Goal: Task Accomplishment & Management: Manage account settings

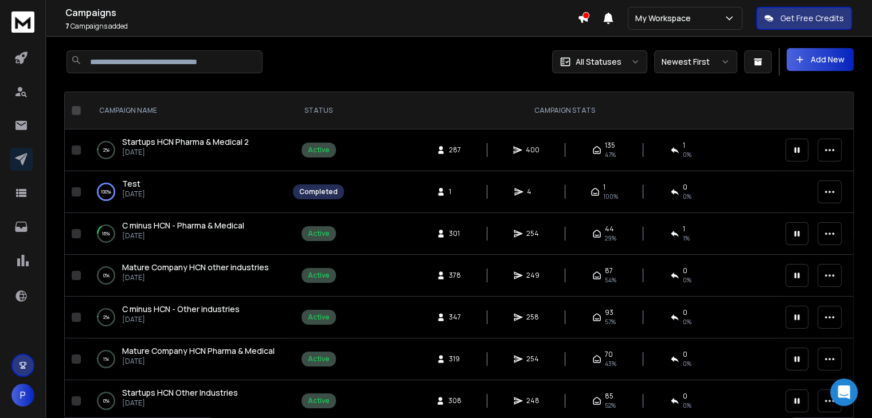
scroll to position [12, 0]
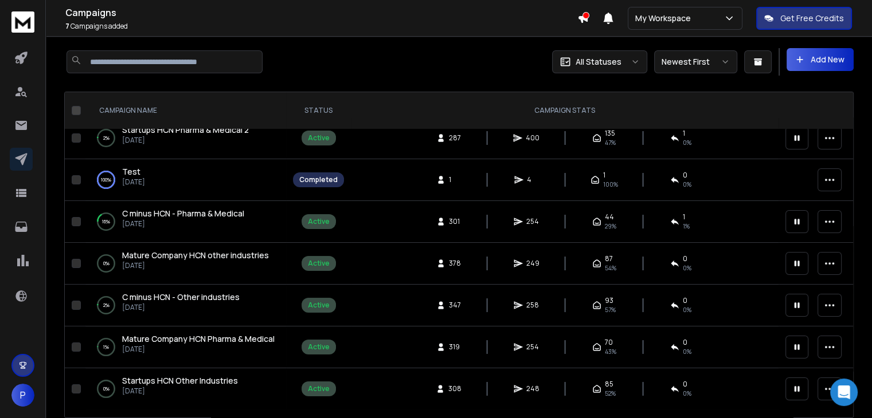
drag, startPoint x: 189, startPoint y: 388, endPoint x: 151, endPoint y: 312, distance: 85.6
drag, startPoint x: 151, startPoint y: 312, endPoint x: 175, endPoint y: 375, distance: 67.8
click at [209, 337] on span "Mature Company HCN Pharma & Medical" at bounding box center [198, 338] width 152 height 11
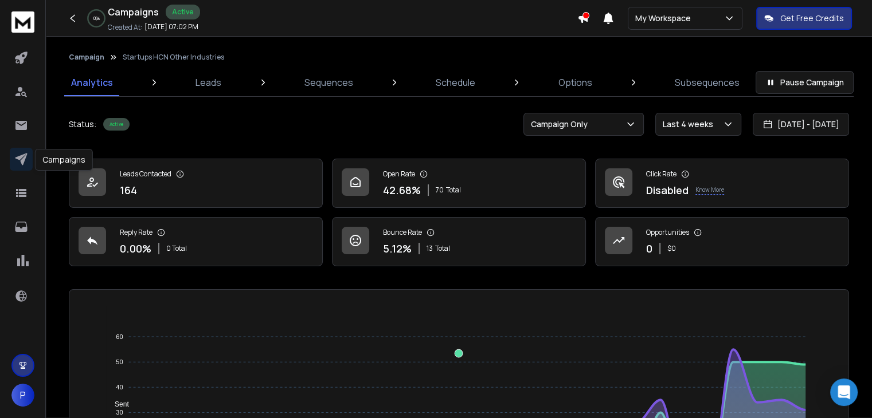
click at [23, 156] on icon at bounding box center [21, 159] width 12 height 12
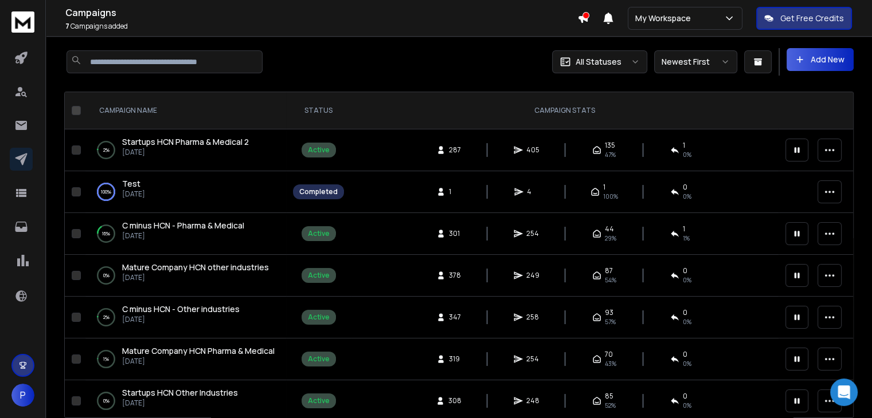
click at [826, 156] on button "button" at bounding box center [829, 150] width 24 height 23
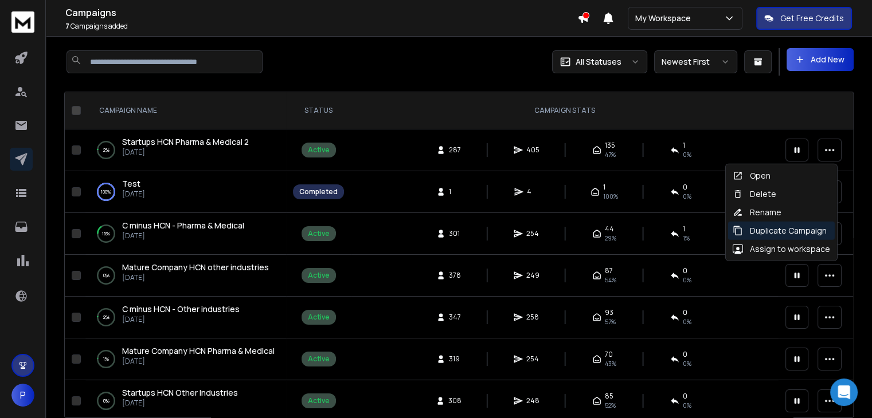
click at [234, 144] on span "Startups HCN Pharma & Medical 2" at bounding box center [185, 141] width 127 height 11
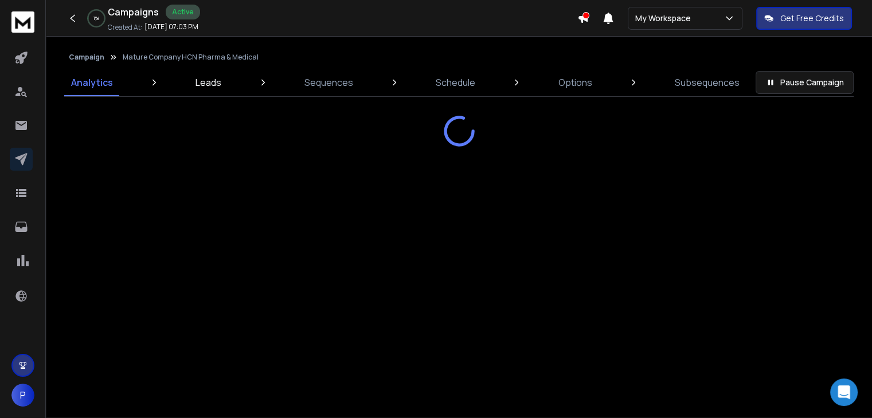
click at [214, 89] on p "Leads" at bounding box center [208, 83] width 26 height 14
click at [267, 53] on div "Campaign Startups HCN Pharma & Medical 2" at bounding box center [463, 57] width 788 height 9
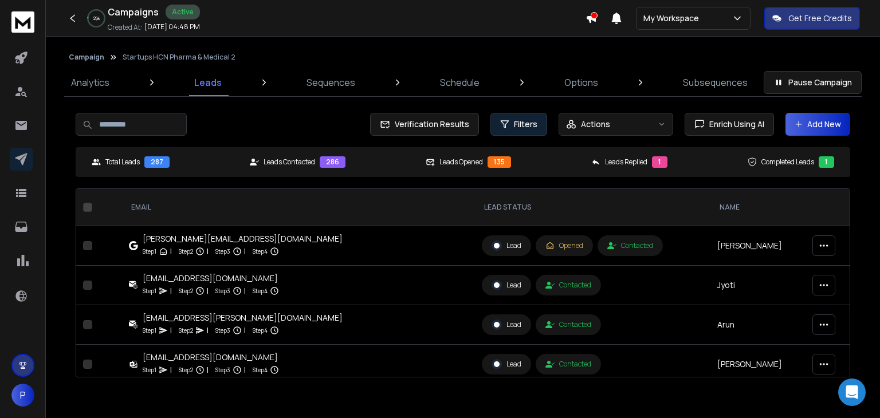
click at [516, 121] on span "Filters" at bounding box center [525, 124] width 23 height 11
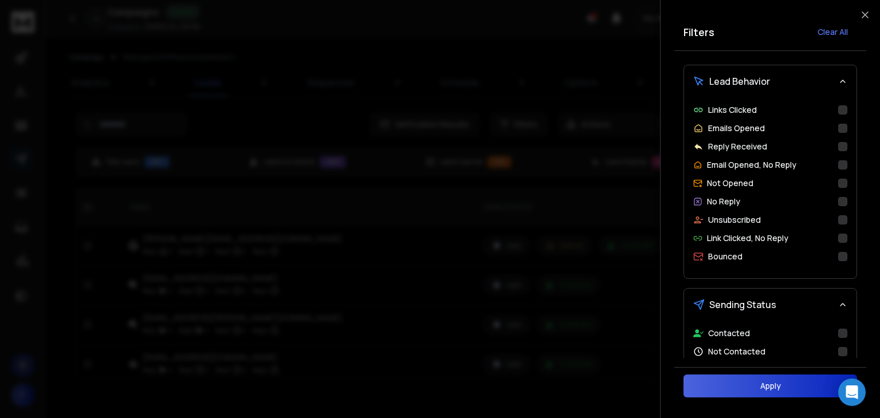
click at [838, 254] on button "Bounced" at bounding box center [842, 256] width 9 height 9
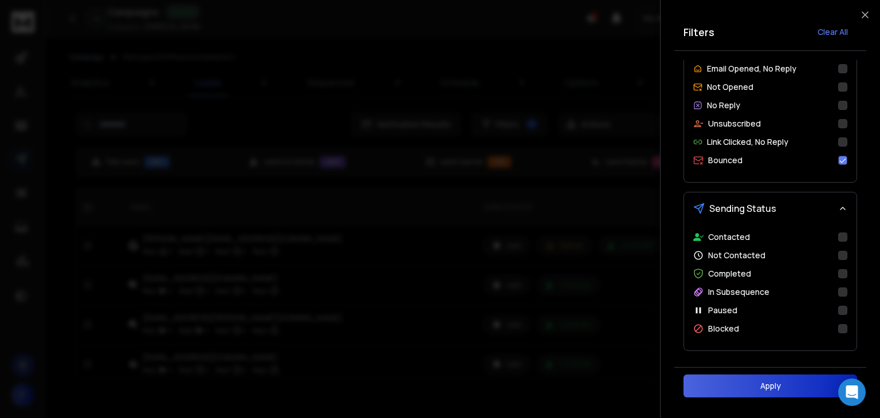
scroll to position [96, 0]
click at [838, 329] on button "Blocked" at bounding box center [842, 328] width 9 height 9
click at [777, 385] on button "Apply" at bounding box center [771, 386] width 174 height 23
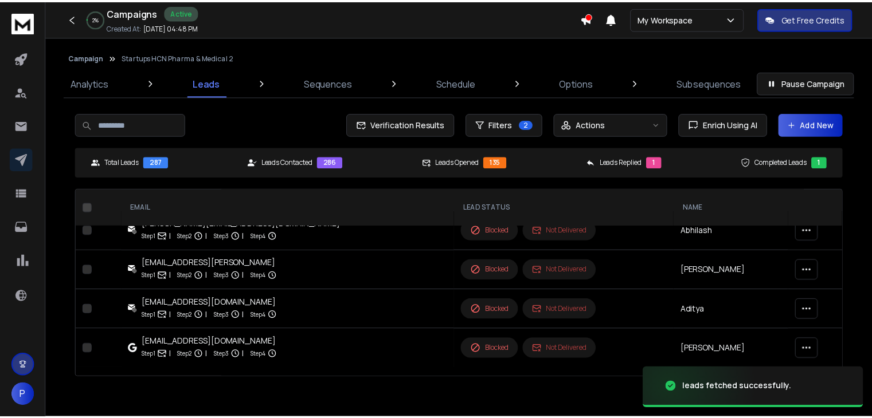
scroll to position [0, 0]
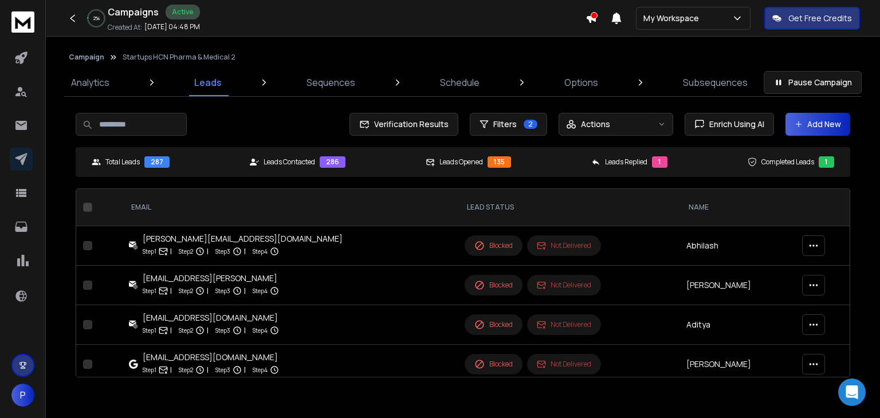
click at [768, 106] on div "Campaign Startups HCN Pharma & Medical 2 Analytics Leads Sequences Schedule Opt…" at bounding box center [463, 209] width 798 height 323
click at [609, 122] on p "Actions" at bounding box center [595, 124] width 29 height 11
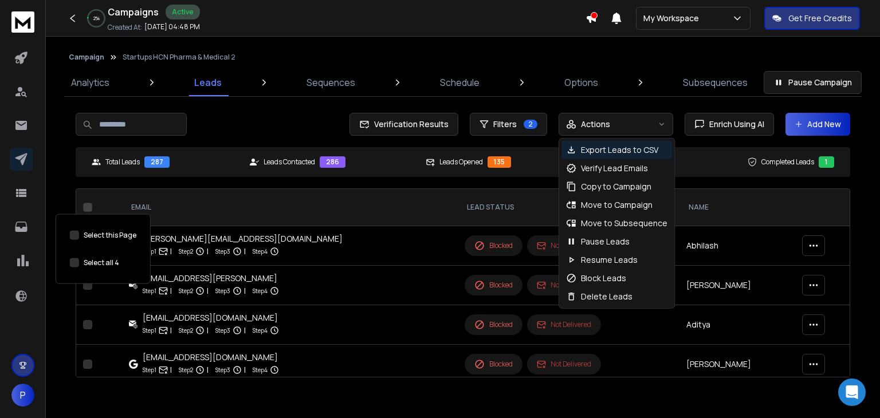
click at [85, 207] on button "Select this Page" at bounding box center [87, 207] width 9 height 9
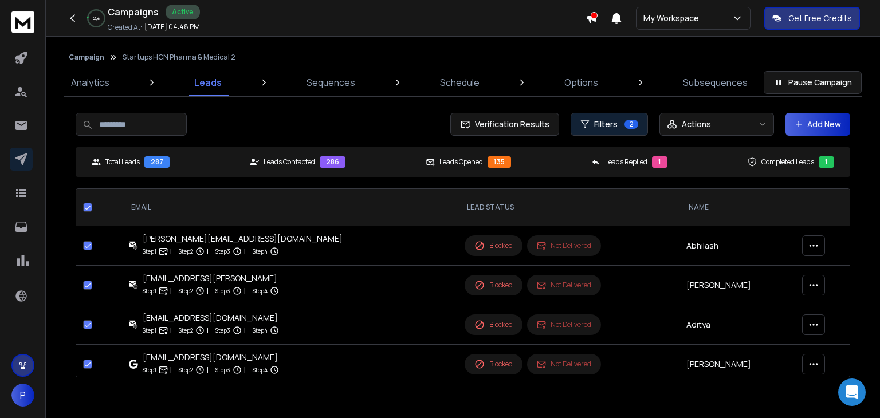
click at [623, 124] on button "Filters 2" at bounding box center [609, 124] width 77 height 23
click at [701, 127] on p "Actions" at bounding box center [696, 124] width 29 height 11
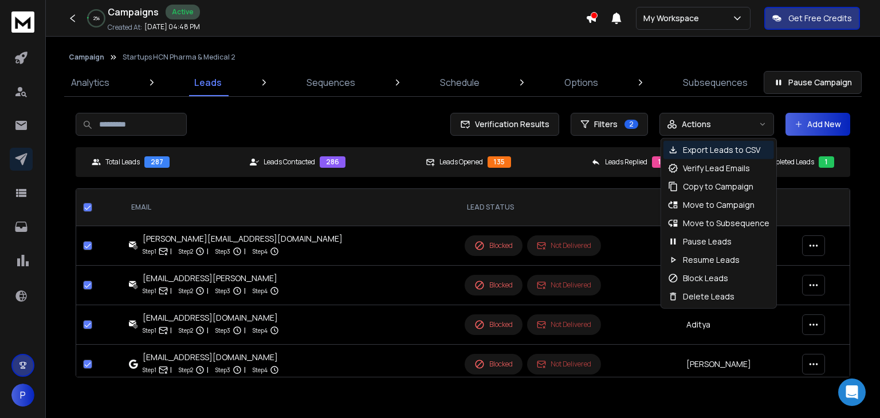
click at [728, 153] on p "Export Leads to CSV" at bounding box center [721, 149] width 77 height 11
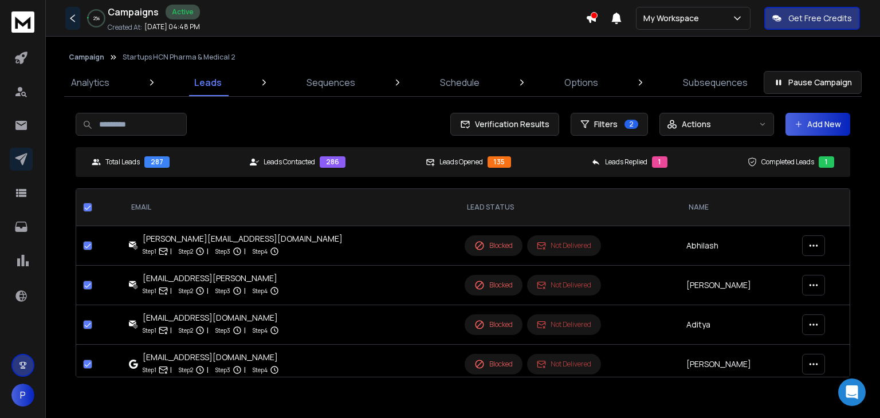
click at [70, 18] on icon at bounding box center [72, 17] width 5 height 7
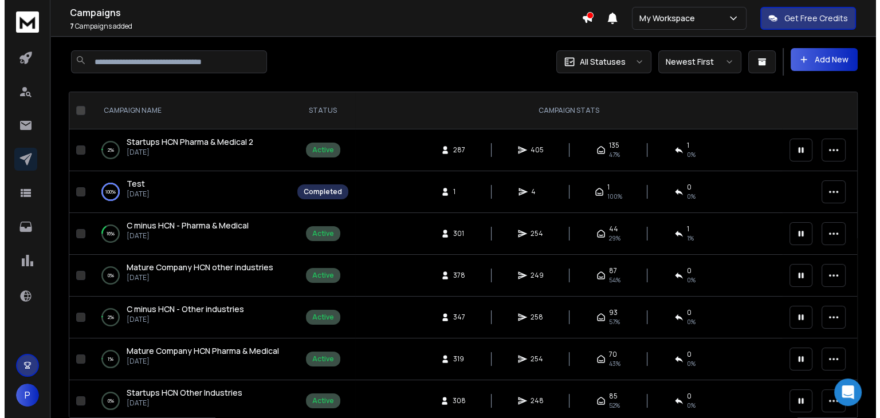
scroll to position [12, 0]
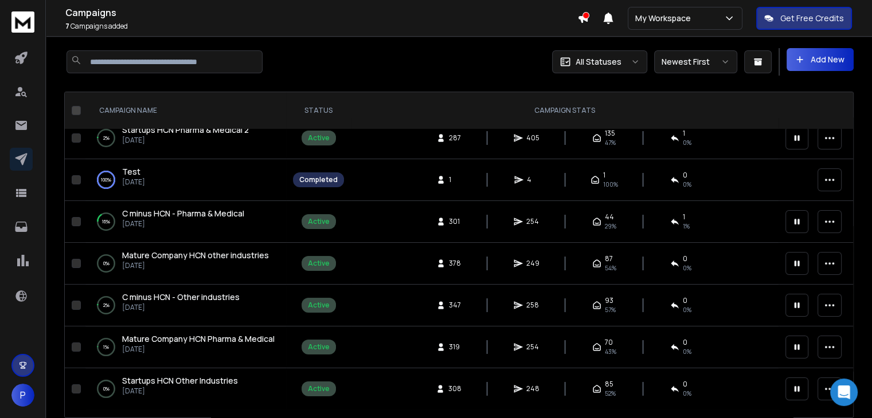
click at [197, 333] on span "Mature Company HCN Pharma & Medical" at bounding box center [198, 338] width 152 height 11
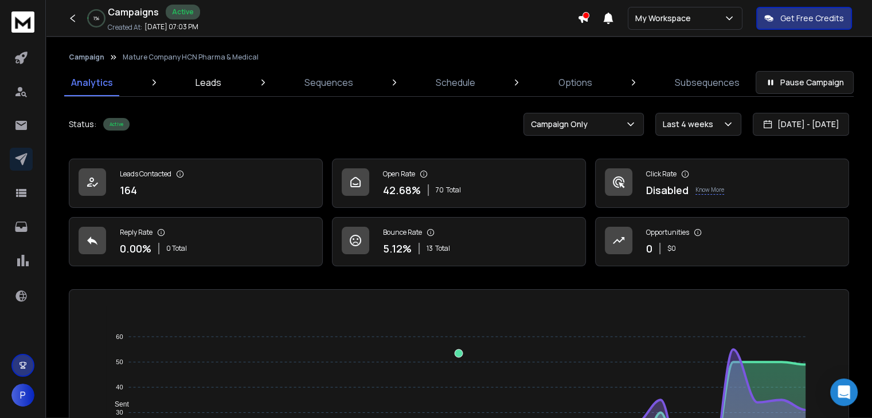
click at [202, 74] on link "Leads" at bounding box center [209, 83] width 40 height 28
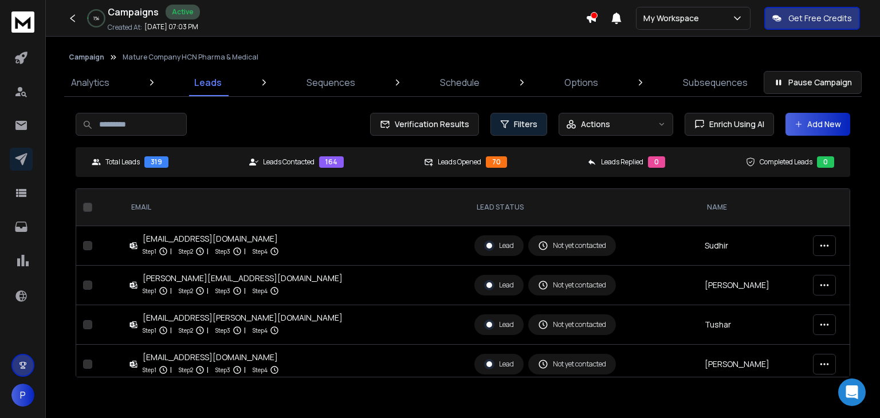
click at [512, 131] on button "Filters" at bounding box center [518, 124] width 57 height 23
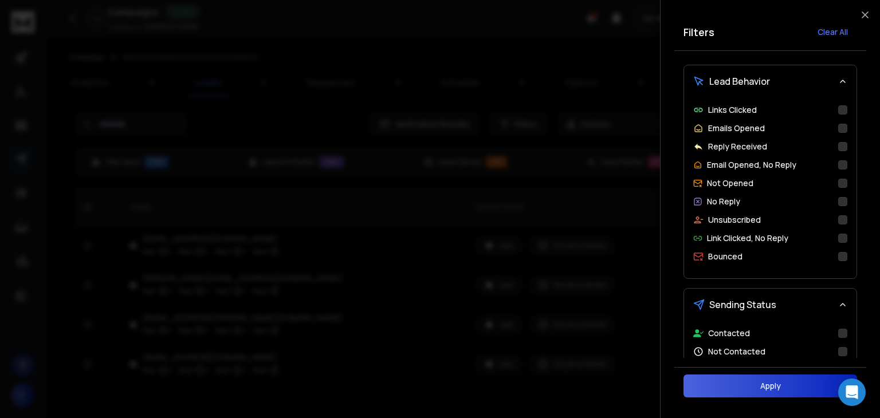
drag, startPoint x: 839, startPoint y: 257, endPoint x: 822, endPoint y: 256, distance: 17.2
click at [822, 256] on div "Links Clicked Emails Opened Reply Received Email Opened, No Reply Not Opened No…" at bounding box center [770, 191] width 172 height 174
click at [822, 256] on div "Bounced" at bounding box center [770, 256] width 154 height 11
click at [838, 255] on button "Bounced" at bounding box center [842, 256] width 9 height 9
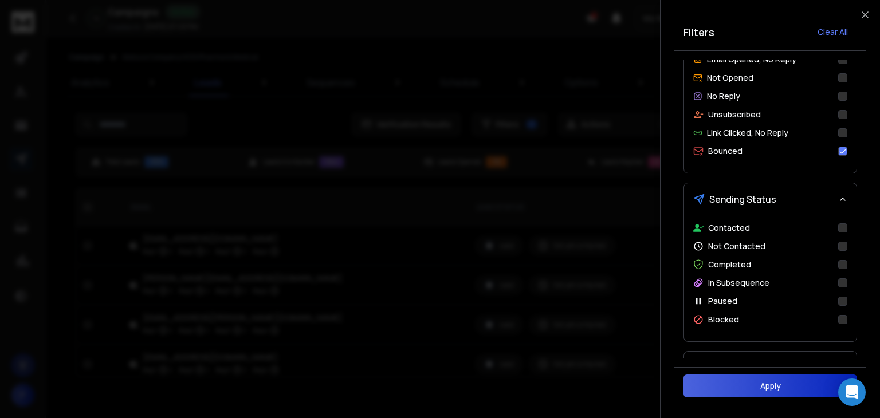
scroll to position [113, 0]
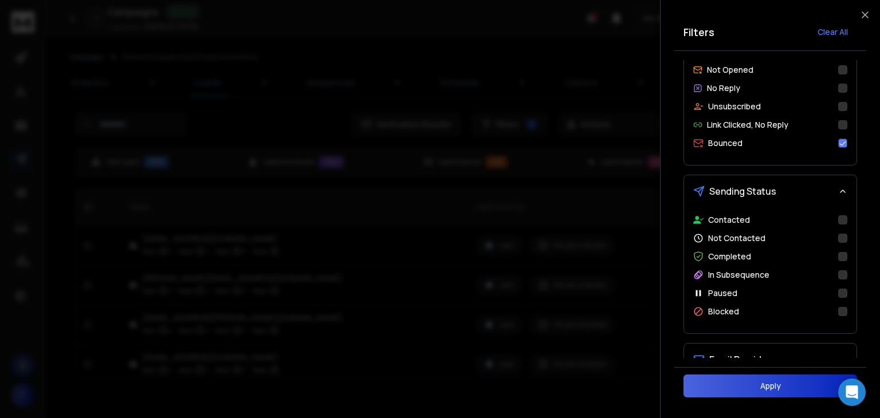
click at [838, 311] on button "Blocked" at bounding box center [842, 311] width 9 height 9
click at [749, 395] on button "Apply" at bounding box center [771, 386] width 174 height 23
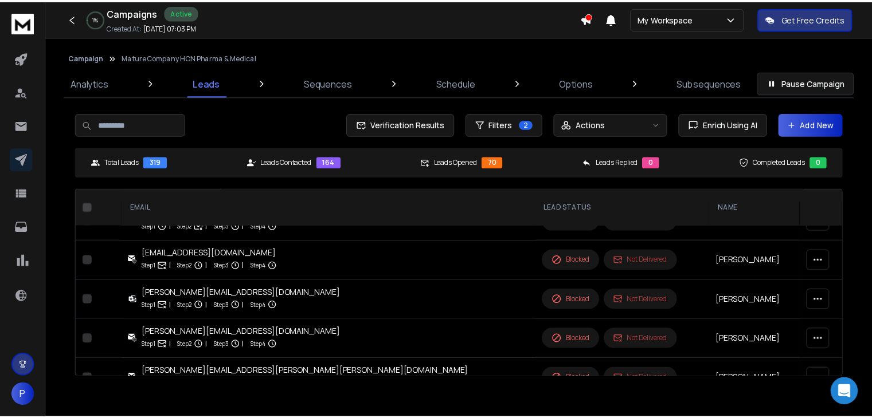
scroll to position [0, 0]
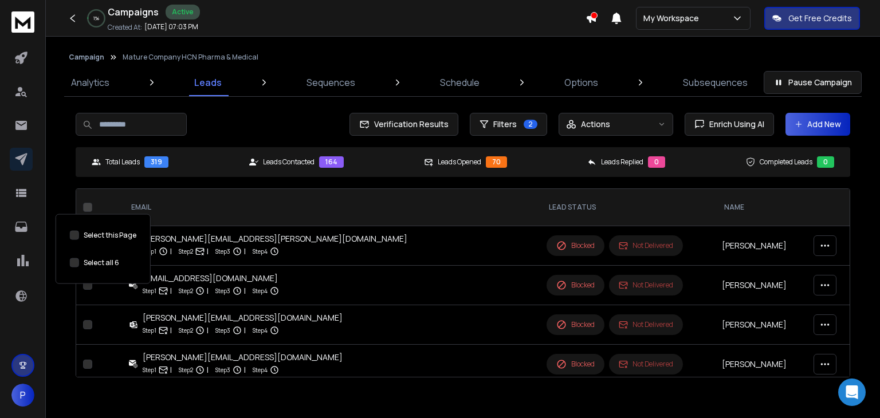
click at [88, 205] on button "Select this Page" at bounding box center [87, 207] width 9 height 9
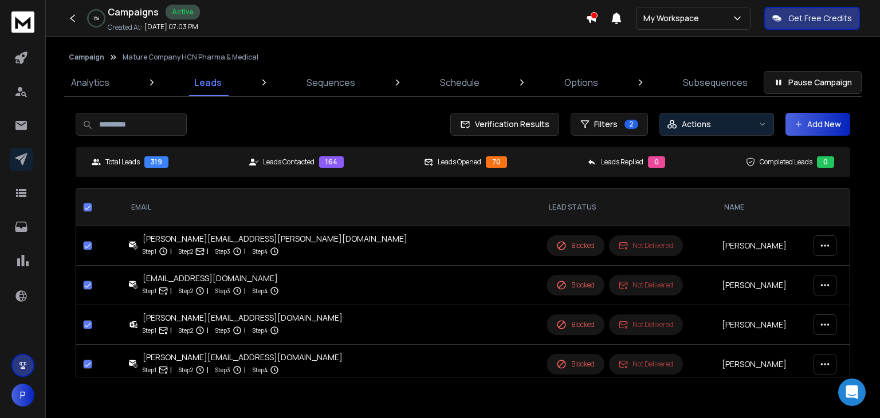
click at [701, 120] on p "Actions" at bounding box center [696, 124] width 29 height 11
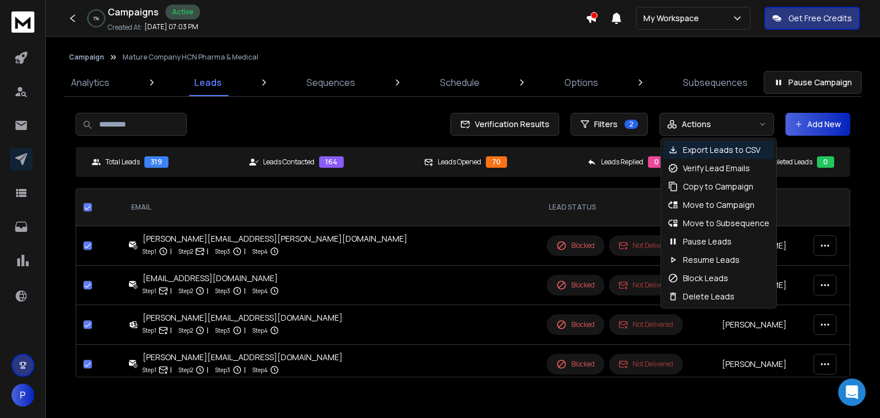
click at [707, 139] on div "Export Leads to CSV Verify Lead Emails Copy to Campaign Move to Campaign Move t…" at bounding box center [718, 224] width 115 height 170
click at [704, 147] on p "Export Leads to CSV" at bounding box center [721, 149] width 77 height 11
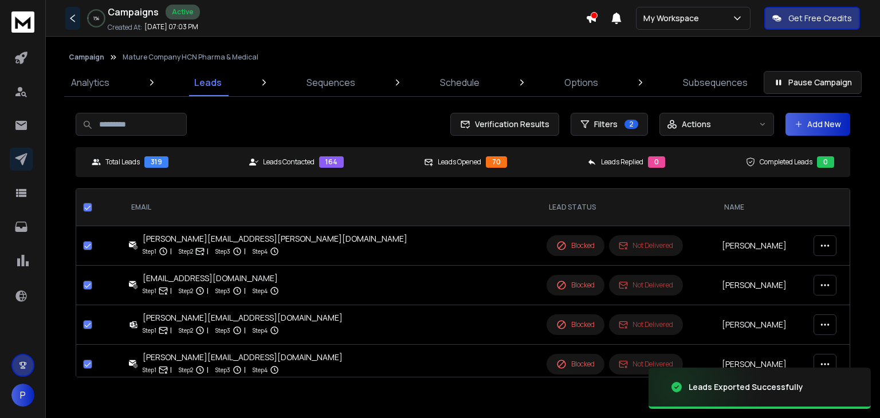
click at [77, 15] on icon at bounding box center [73, 18] width 10 height 10
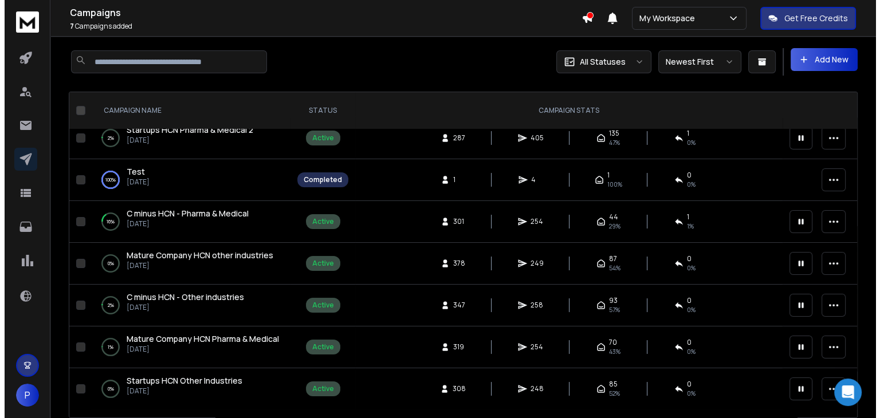
scroll to position [12, 0]
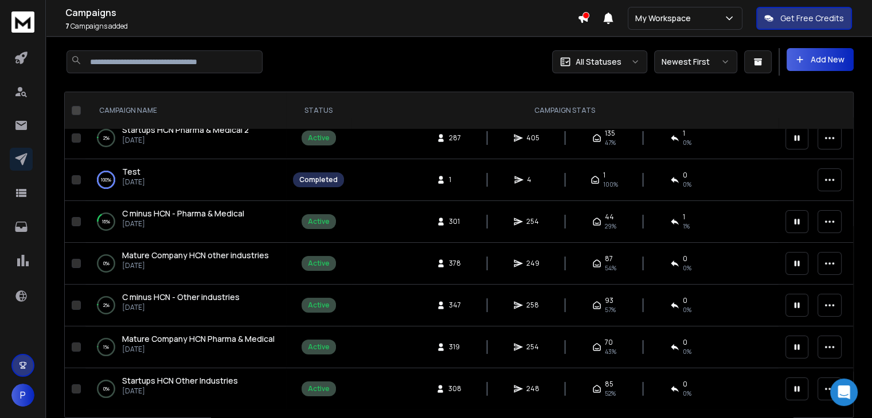
click at [209, 266] on p "9 days ago" at bounding box center [195, 265] width 147 height 9
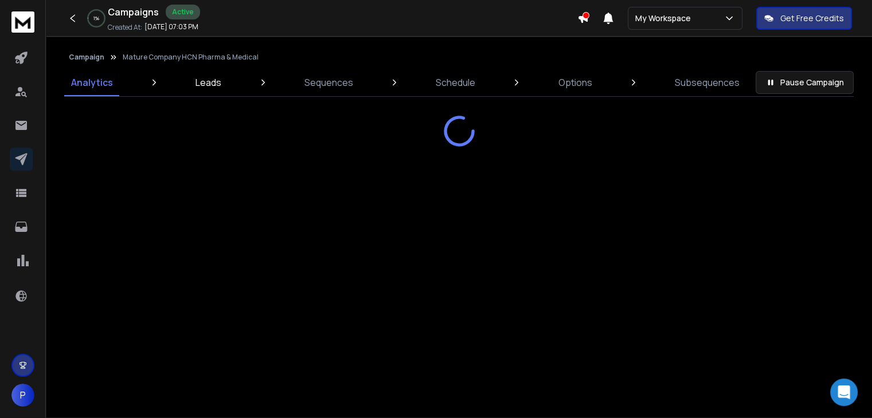
click at [203, 81] on p "Leads" at bounding box center [208, 83] width 26 height 14
click at [355, 20] on div "0 % Campaigns Active Created At: Sep 02, 2025, 08:21 PM My Workspace Get Free C…" at bounding box center [440, 18] width 880 height 37
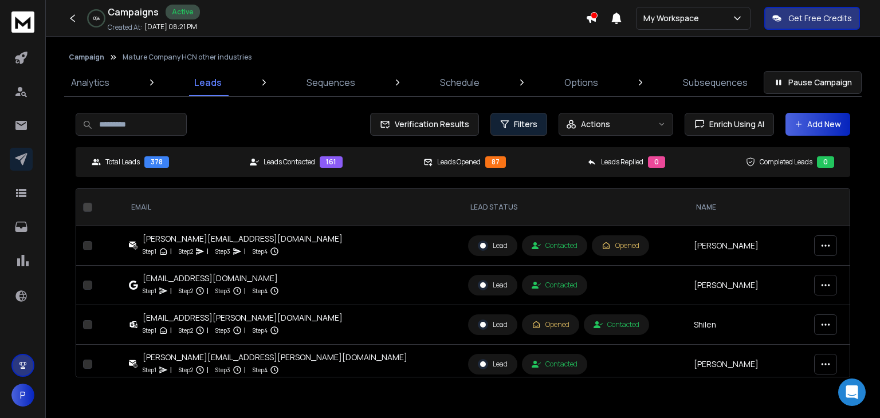
click at [524, 131] on button "Filters" at bounding box center [518, 124] width 57 height 23
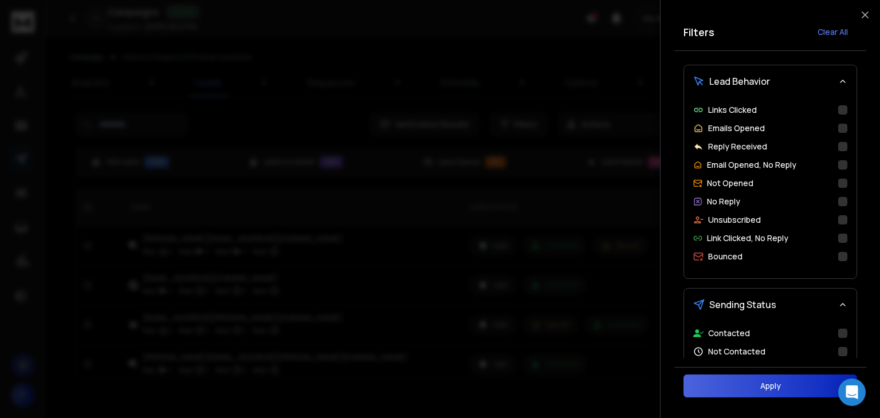
drag, startPoint x: 829, startPoint y: 254, endPoint x: 839, endPoint y: 254, distance: 10.3
click at [839, 254] on div "Links Clicked Emails Opened Reply Received Email Opened, No Reply Not Opened No…" at bounding box center [770, 191] width 172 height 174
click at [835, 254] on div "Links Clicked Emails Opened Reply Received Email Opened, No Reply Not Opened No…" at bounding box center [770, 191] width 172 height 174
click at [838, 254] on button "Bounced" at bounding box center [842, 256] width 9 height 9
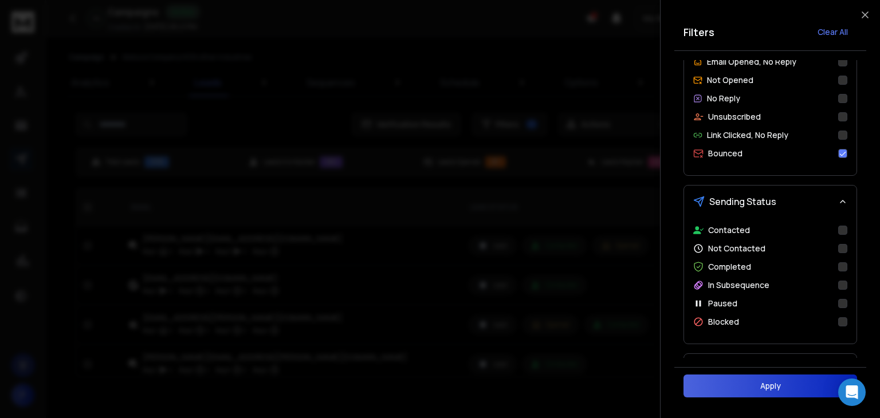
click at [838, 321] on button "Blocked" at bounding box center [842, 321] width 9 height 9
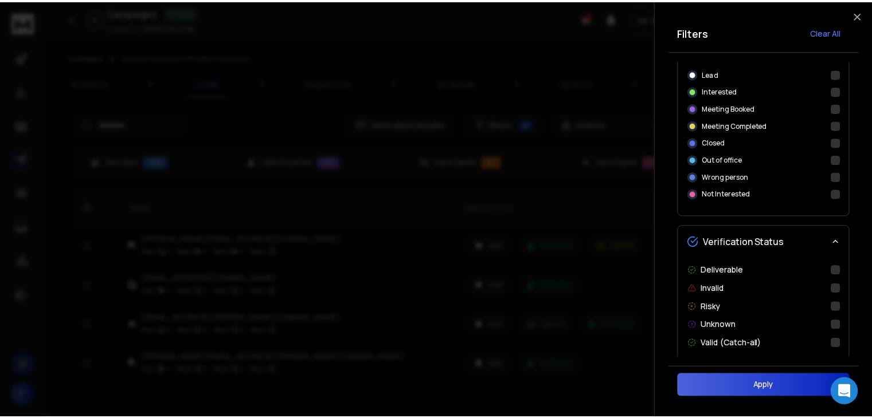
scroll to position [552, 0]
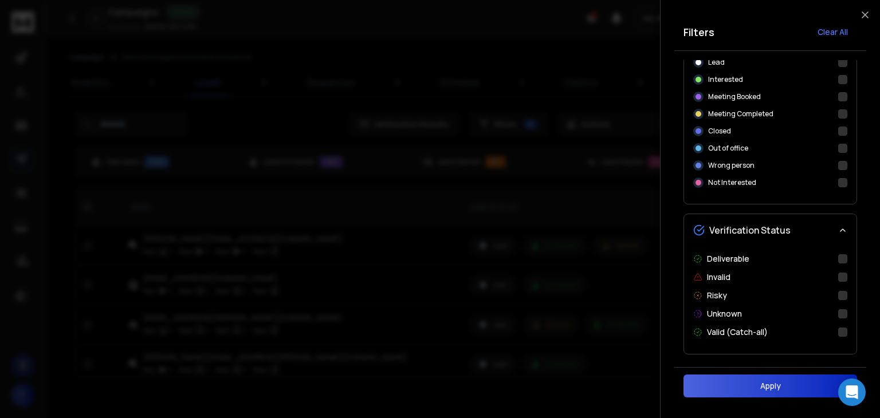
click at [765, 388] on button "Apply" at bounding box center [771, 386] width 174 height 23
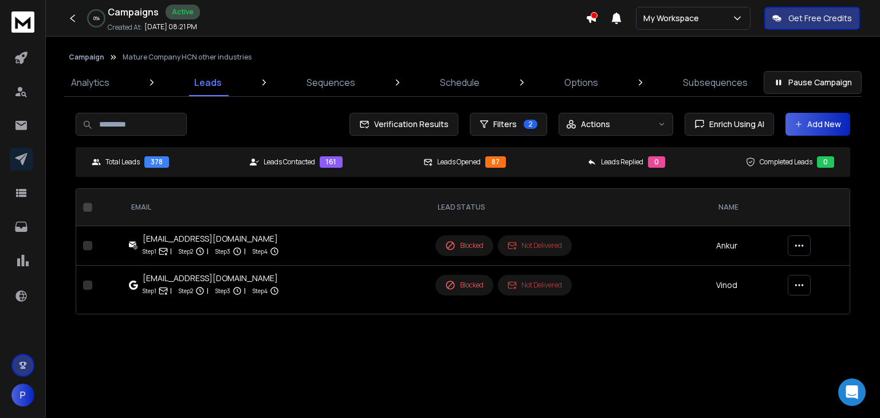
click at [93, 211] on div at bounding box center [102, 207] width 39 height 9
click at [85, 207] on button "Select this Page" at bounding box center [87, 207] width 9 height 9
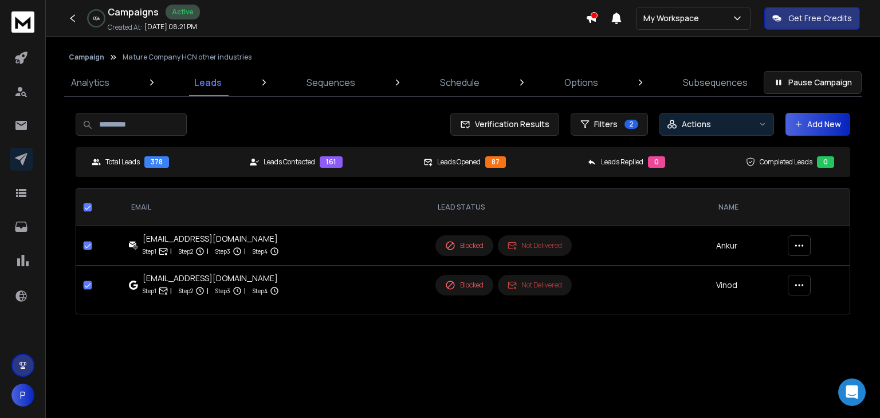
click at [684, 127] on p "Actions" at bounding box center [696, 124] width 29 height 11
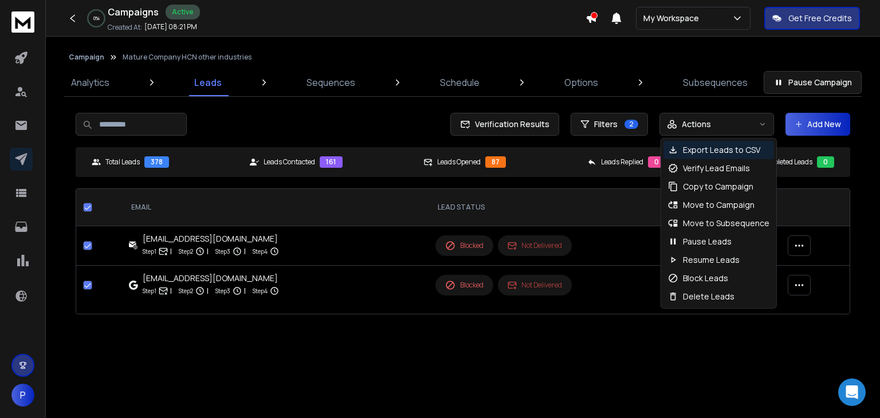
click at [704, 150] on p "Export Leads to CSV" at bounding box center [721, 149] width 77 height 11
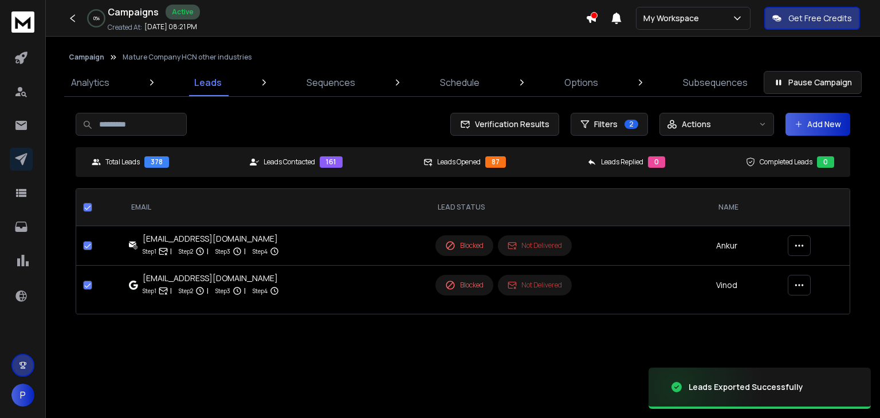
click at [570, 343] on div "Get only verified leads with our AI-powered Lead Finder, starting at $22/mo Try…" at bounding box center [440, 209] width 880 height 418
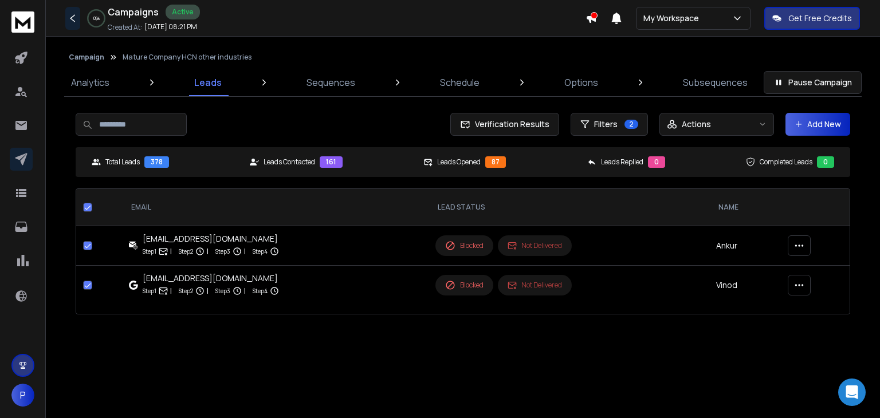
click at [70, 18] on icon at bounding box center [72, 17] width 5 height 7
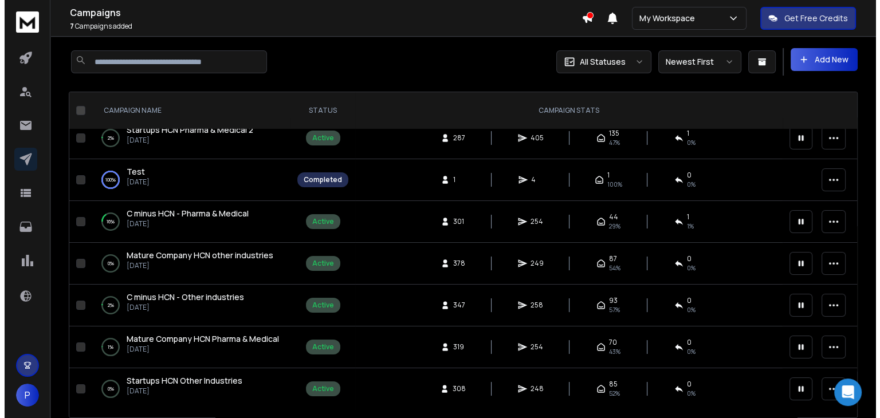
scroll to position [11, 0]
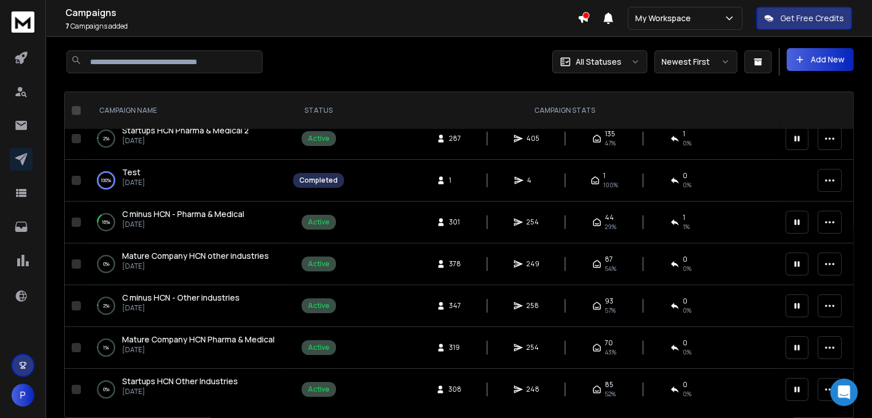
click at [192, 300] on span "C minus HCN - Other industries" at bounding box center [180, 297] width 117 height 11
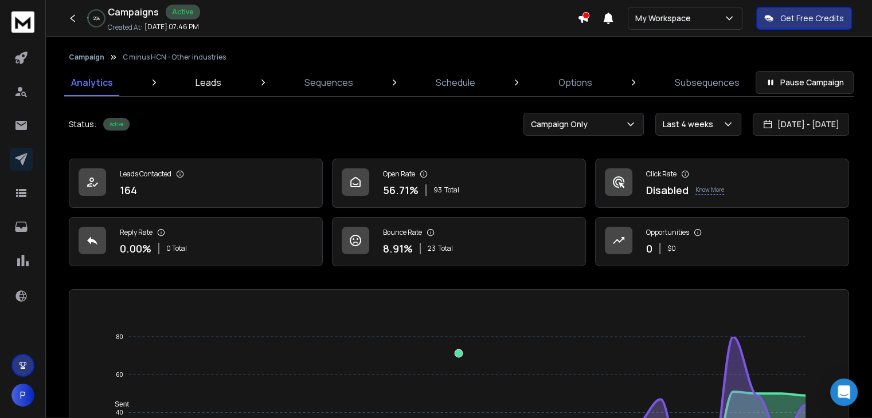
click at [227, 82] on link "Leads" at bounding box center [209, 83] width 40 height 28
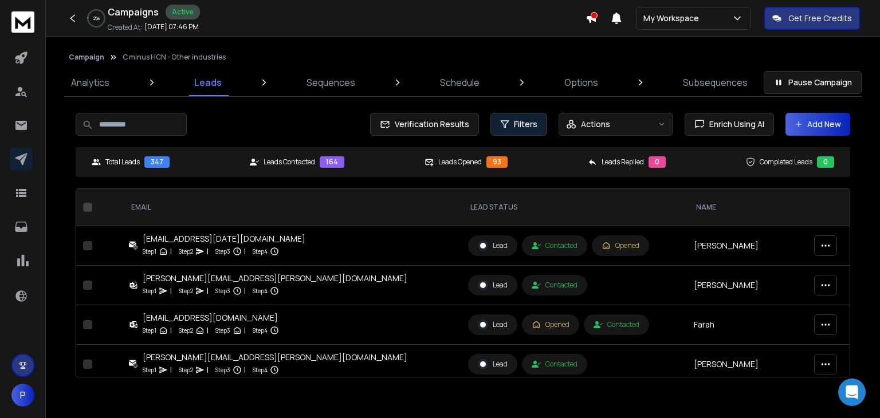
click at [505, 127] on icon "button" at bounding box center [504, 124] width 9 height 9
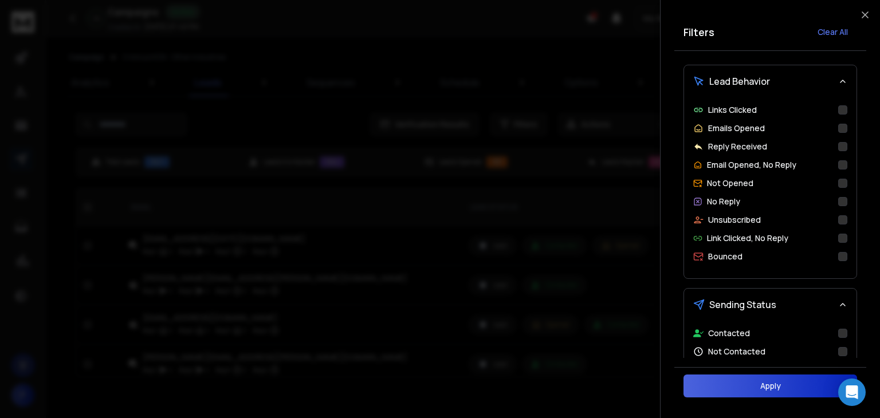
click at [838, 254] on button "Bounced" at bounding box center [842, 256] width 9 height 9
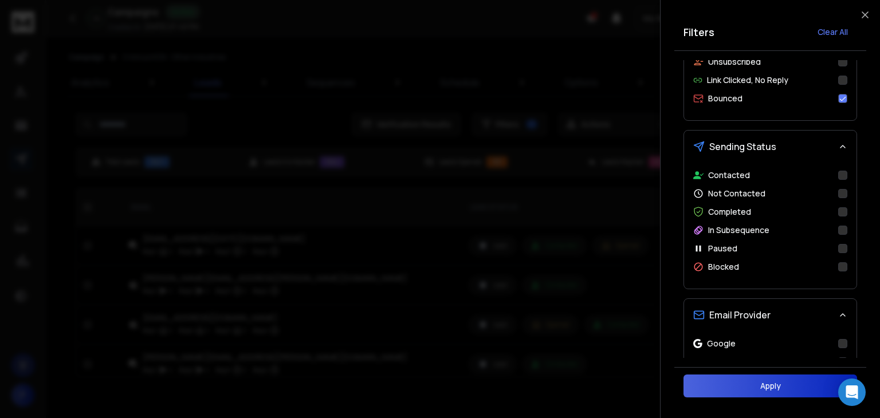
scroll to position [158, 0]
click at [838, 266] on button "Blocked" at bounding box center [842, 266] width 9 height 9
click at [786, 383] on button "Apply" at bounding box center [771, 386] width 174 height 23
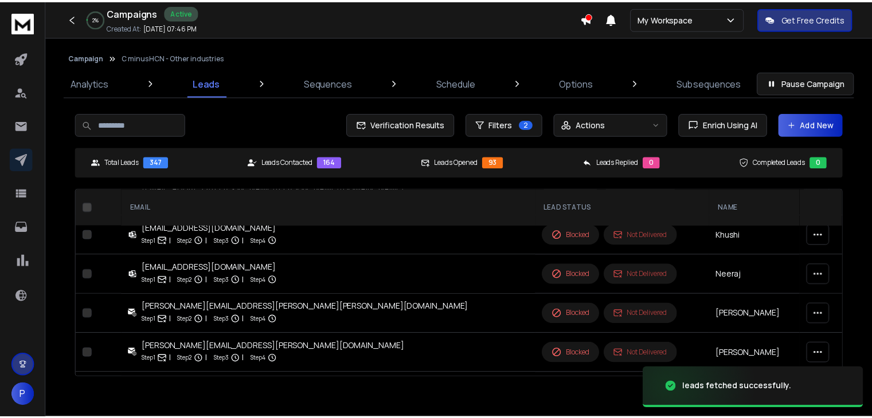
scroll to position [0, 0]
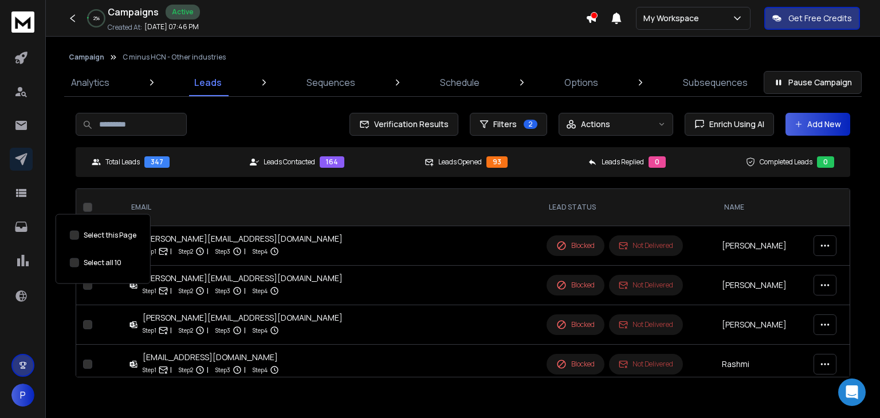
click at [88, 204] on button "Select this Page" at bounding box center [87, 207] width 9 height 9
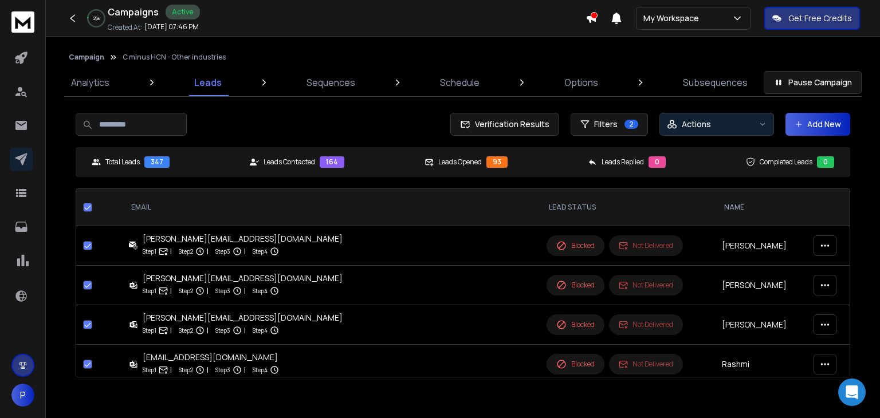
click at [692, 124] on p "Actions" at bounding box center [696, 124] width 29 height 11
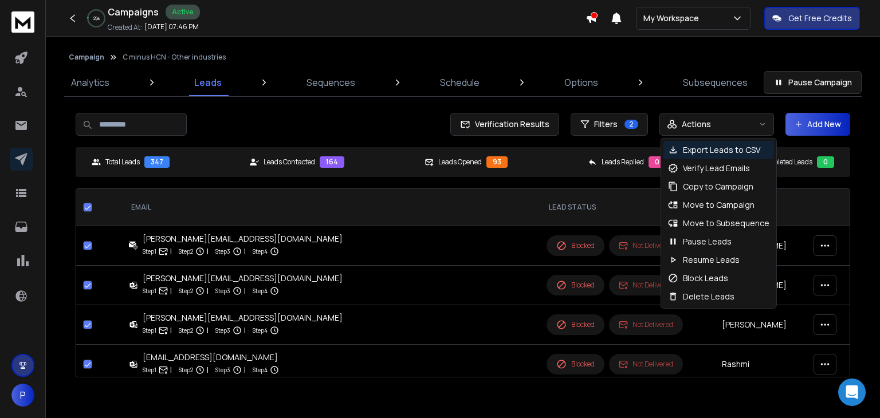
click at [727, 148] on p "Export Leads to CSV" at bounding box center [721, 149] width 77 height 11
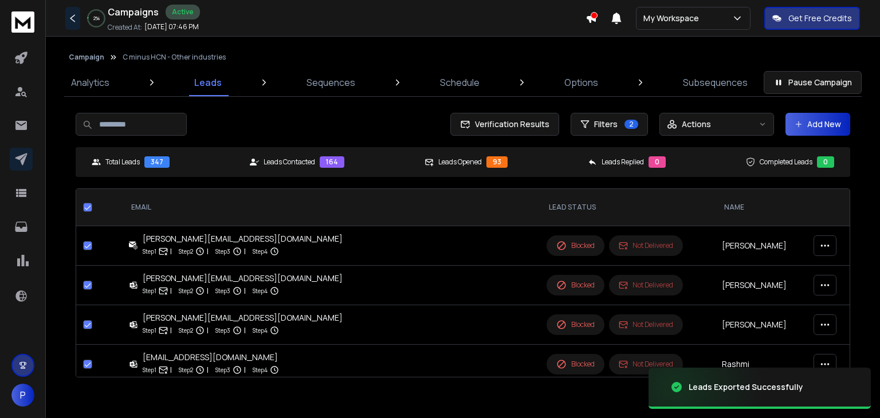
click at [69, 18] on icon at bounding box center [73, 18] width 10 height 10
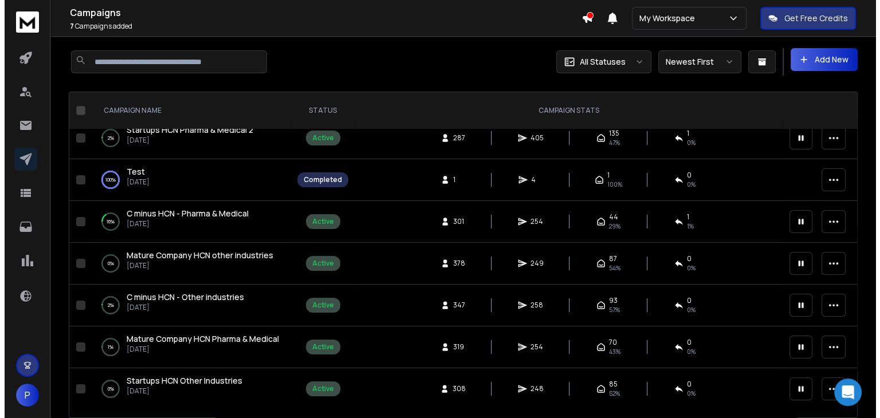
scroll to position [11, 0]
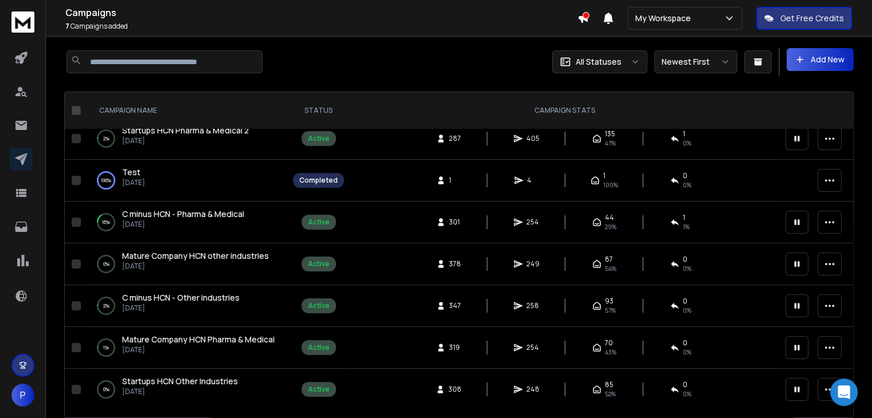
click at [177, 213] on span "C minus HCN - Pharma & Medical" at bounding box center [183, 214] width 122 height 11
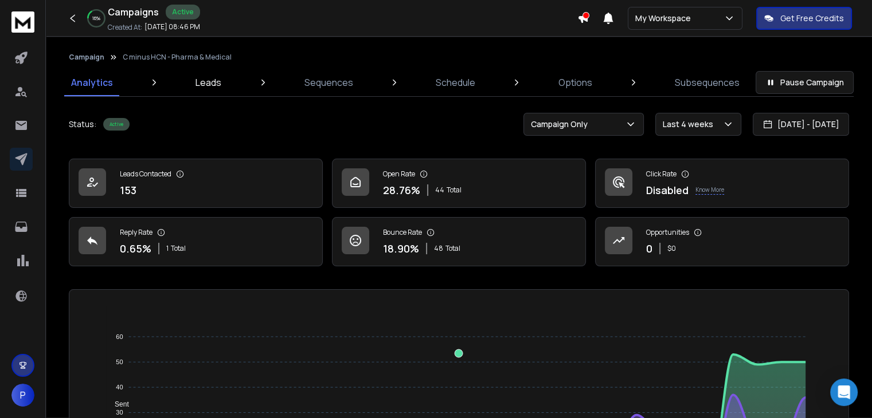
click at [210, 80] on p "Leads" at bounding box center [208, 83] width 26 height 14
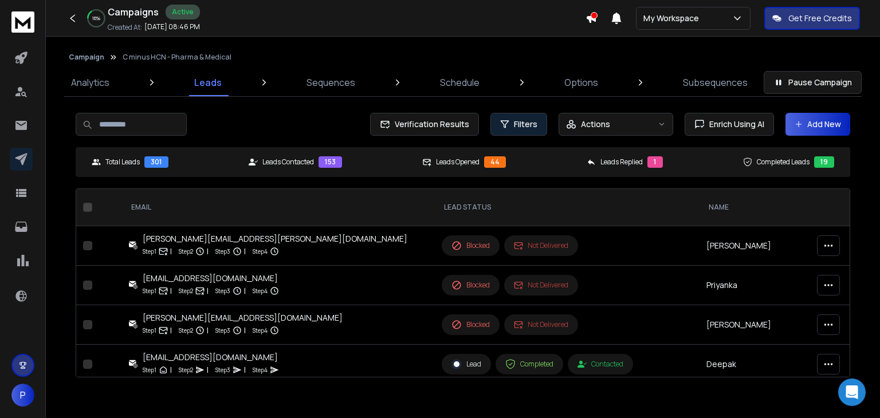
click at [501, 124] on icon "button" at bounding box center [504, 124] width 9 height 9
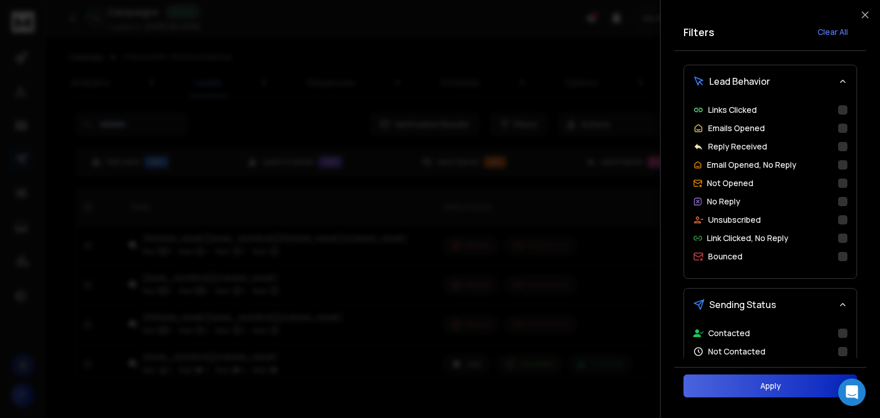
click at [838, 259] on button "Bounced" at bounding box center [842, 256] width 9 height 9
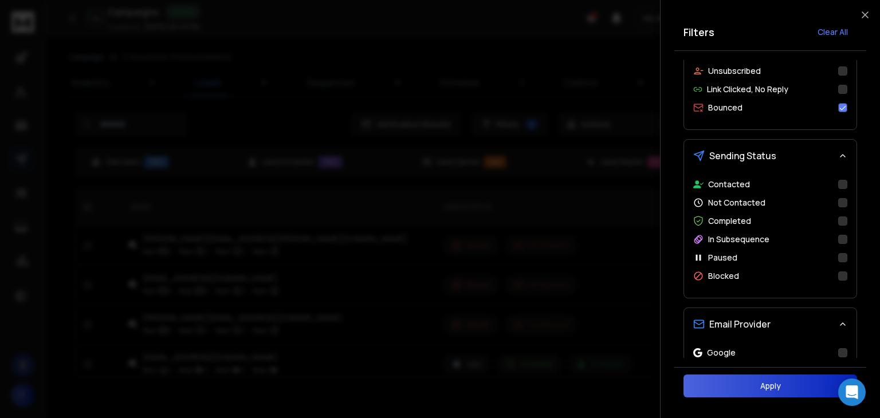
click at [838, 273] on button "Blocked" at bounding box center [842, 276] width 9 height 9
click at [767, 389] on button "Apply" at bounding box center [771, 386] width 174 height 23
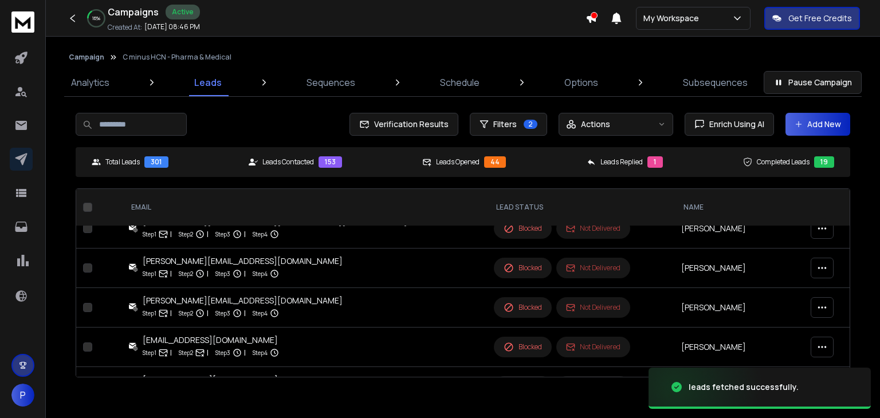
scroll to position [1119, 0]
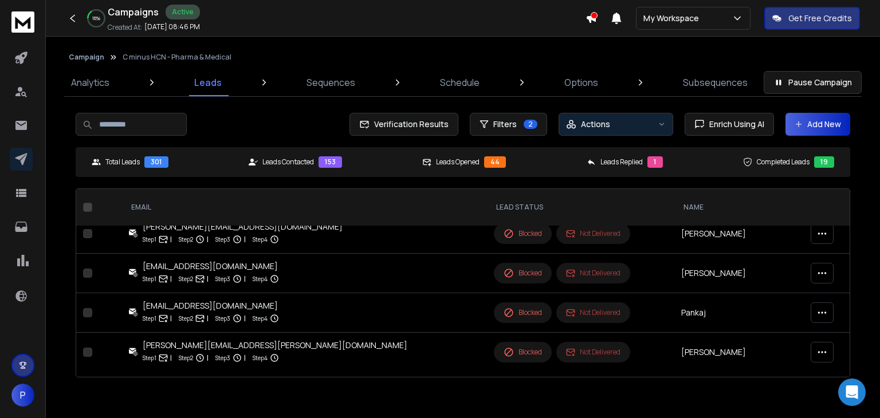
click at [645, 127] on div "Actions" at bounding box center [609, 124] width 87 height 11
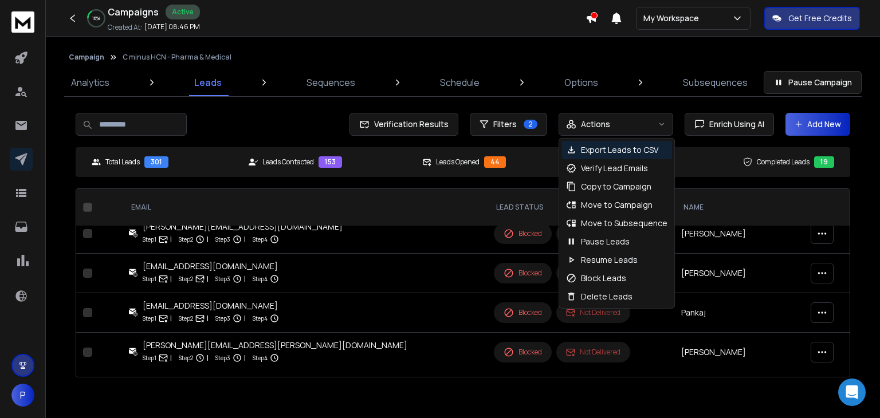
click at [637, 152] on p "Export Leads to CSV" at bounding box center [619, 149] width 77 height 11
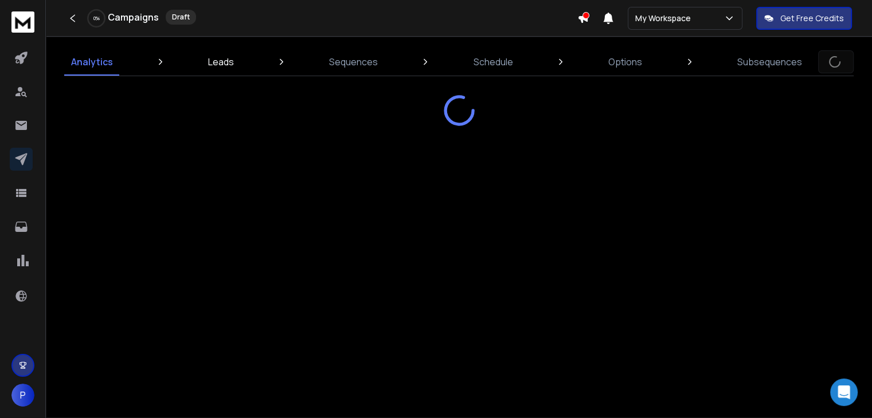
click at [210, 56] on p "Leads" at bounding box center [221, 62] width 26 height 14
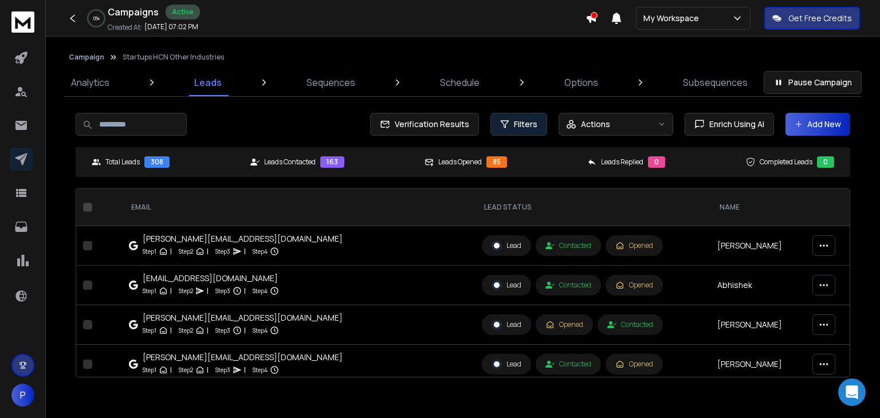
click at [506, 121] on icon "button" at bounding box center [504, 124] width 9 height 9
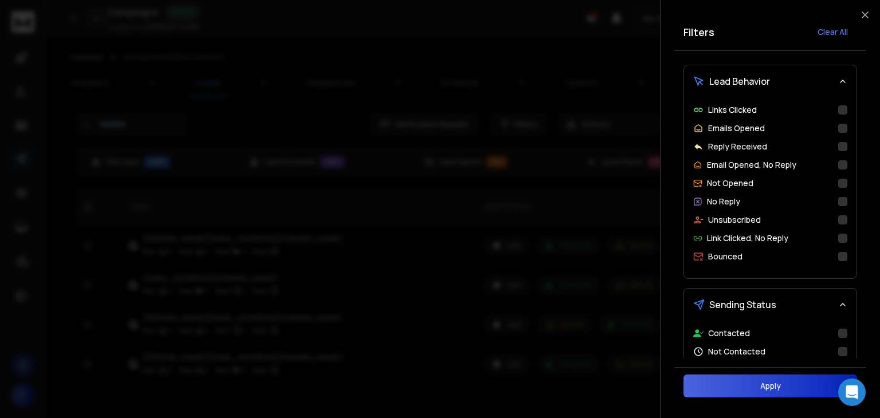
click at [838, 257] on button "Bounced" at bounding box center [842, 256] width 9 height 9
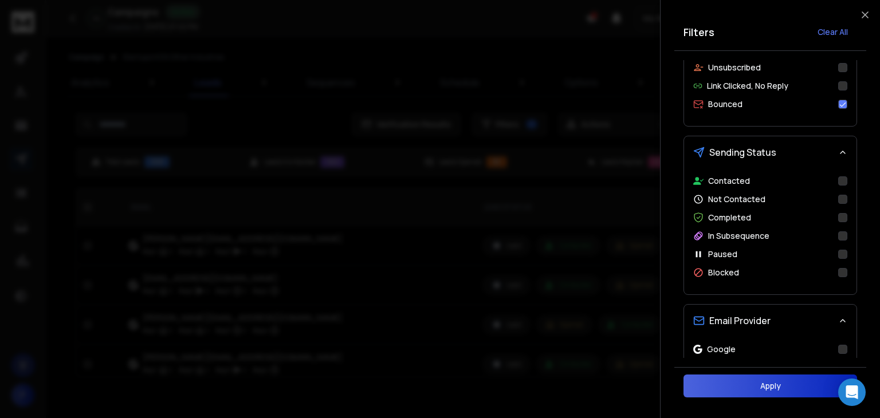
scroll to position [154, 0]
click at [838, 274] on button "Blocked" at bounding box center [842, 271] width 9 height 9
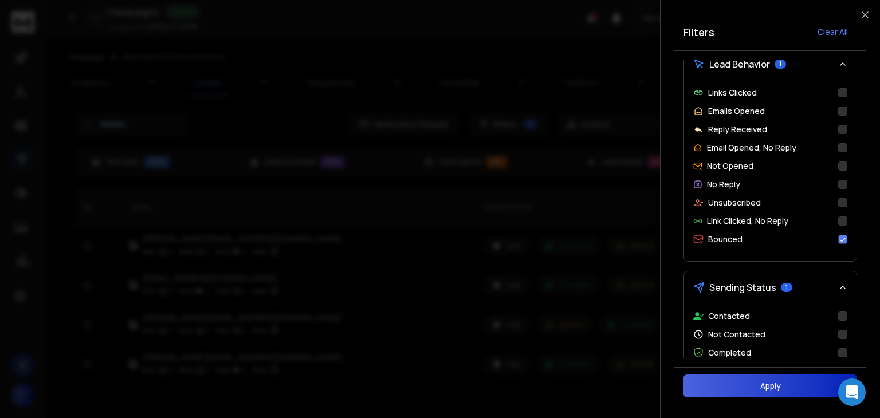
scroll to position [0, 0]
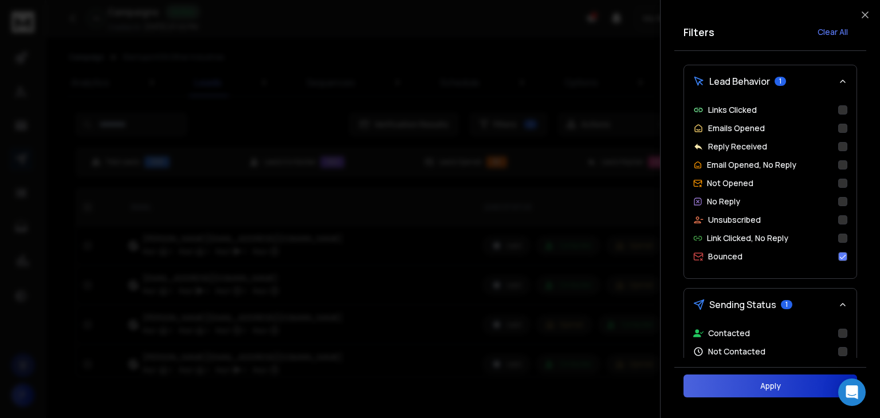
click at [761, 395] on button "Apply" at bounding box center [771, 386] width 174 height 23
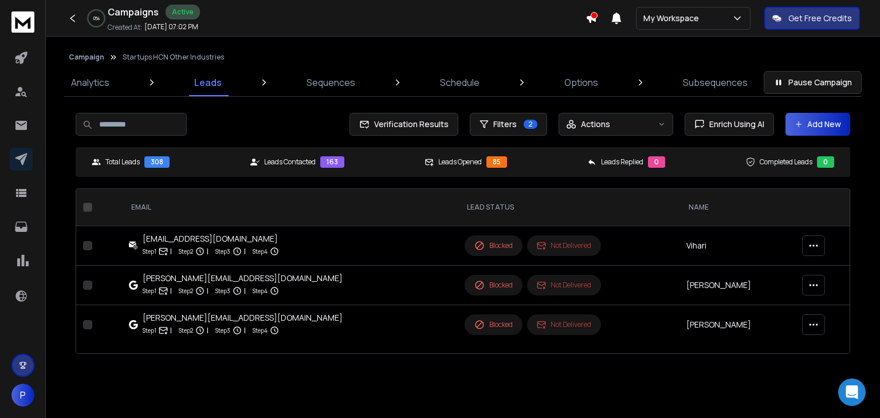
click at [80, 207] on th at bounding box center [99, 207] width 46 height 37
click at [85, 207] on button "Select this Page" at bounding box center [87, 207] width 9 height 9
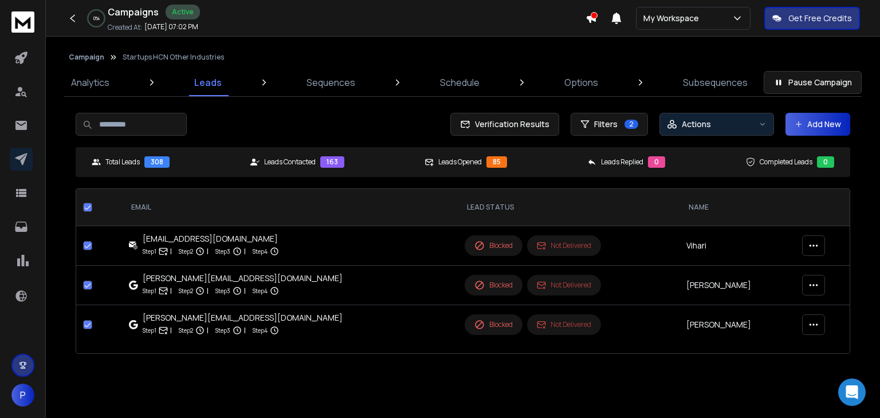
click at [770, 122] on button "Actions" at bounding box center [717, 124] width 115 height 23
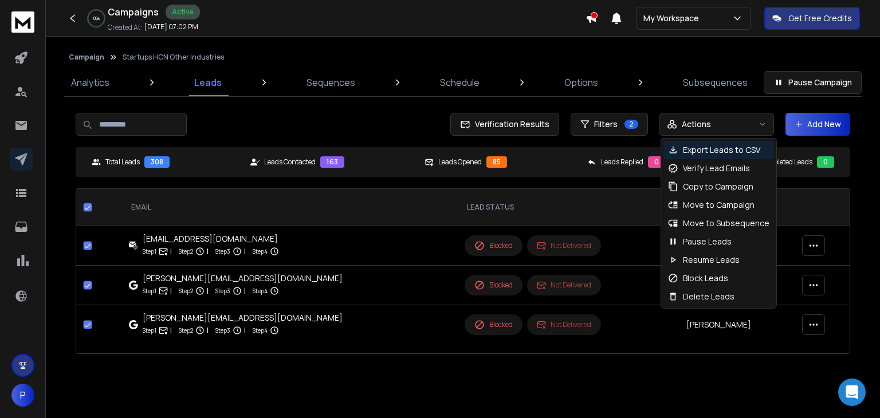
click at [730, 152] on p "Export Leads to CSV" at bounding box center [721, 149] width 77 height 11
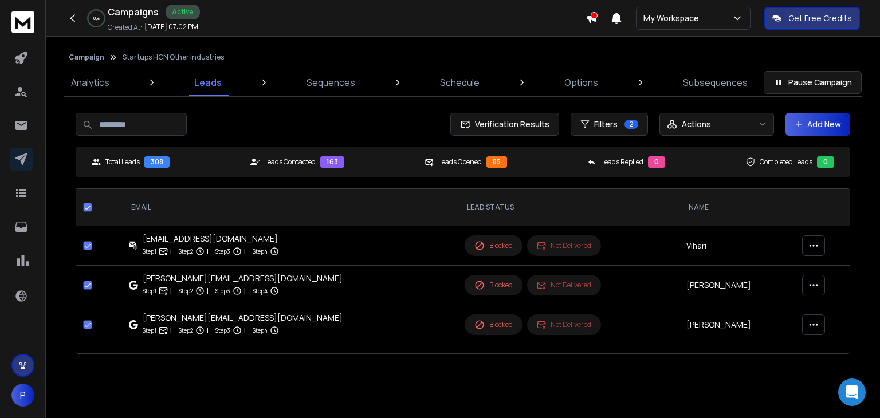
click at [751, 383] on div "Your warmest leads are on your site – Turn visits into conversations Reach Out …" at bounding box center [440, 209] width 880 height 418
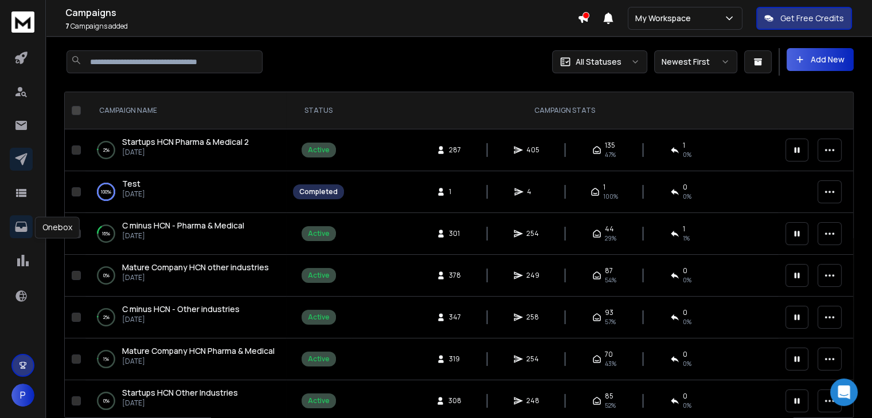
click at [21, 221] on icon at bounding box center [21, 227] width 14 height 14
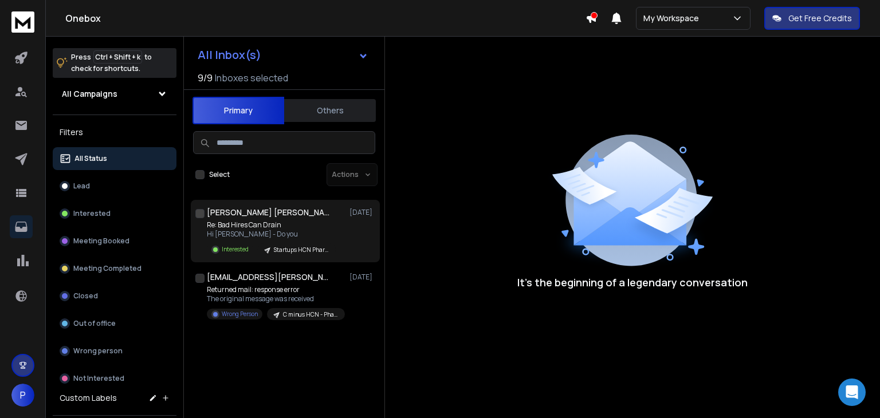
click at [336, 223] on div "Re: Bad Hires Can Drain Hi Priya - Do you Interested Startups HCN Pharma & Medi…" at bounding box center [291, 238] width 168 height 35
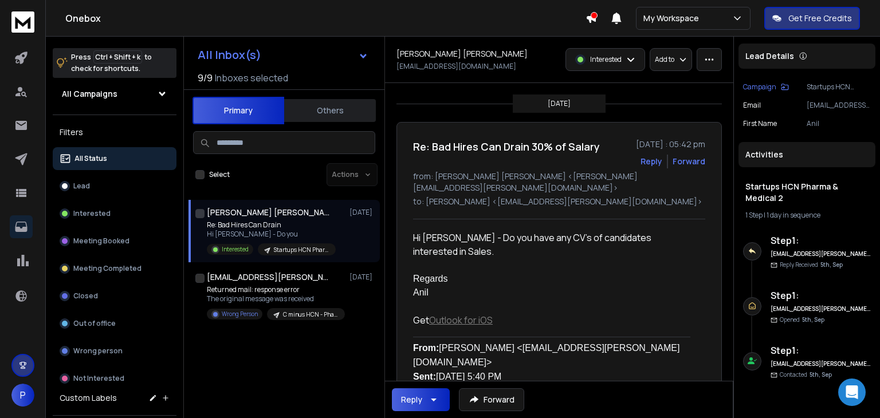
scroll to position [140, 0]
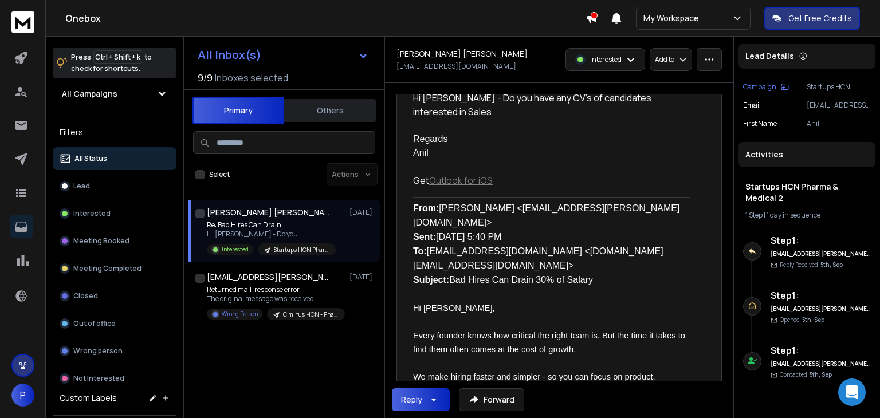
click at [403, 390] on button "Reply" at bounding box center [421, 399] width 58 height 23
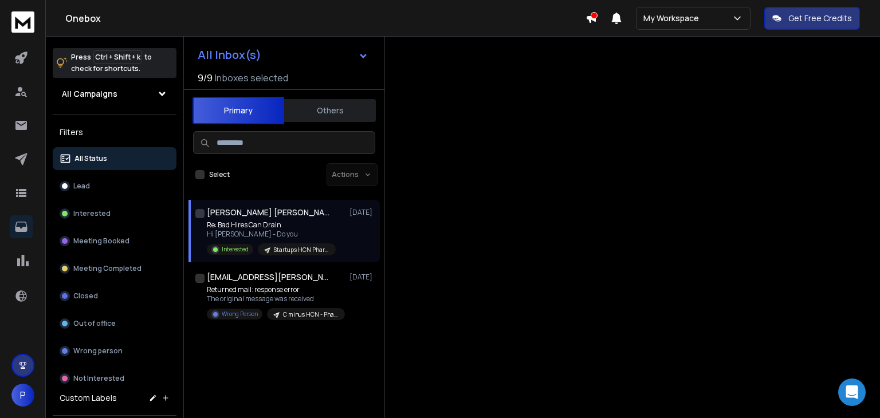
scroll to position [0, 0]
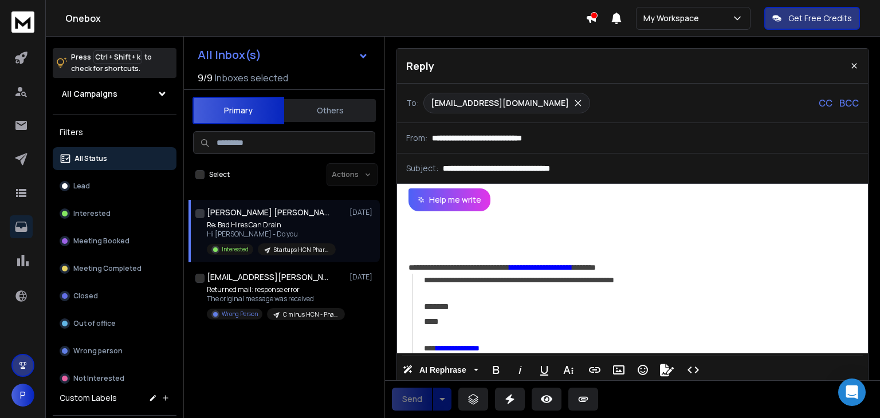
click at [494, 292] on div at bounding box center [640, 293] width 433 height 13
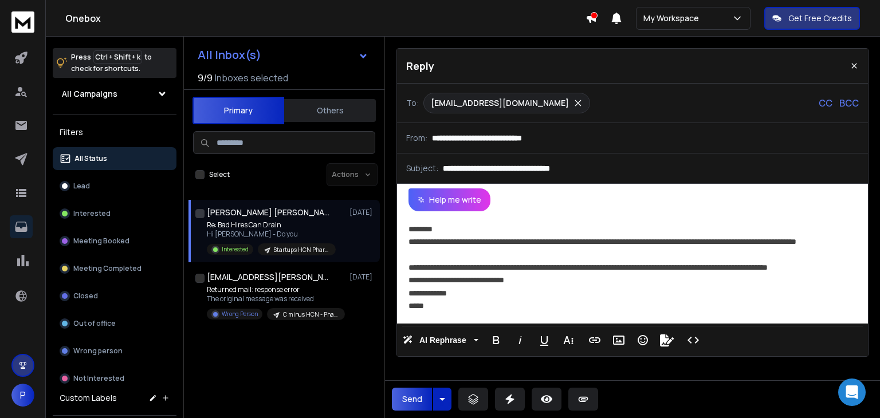
click at [456, 229] on p "********" at bounding box center [631, 229] width 445 height 13
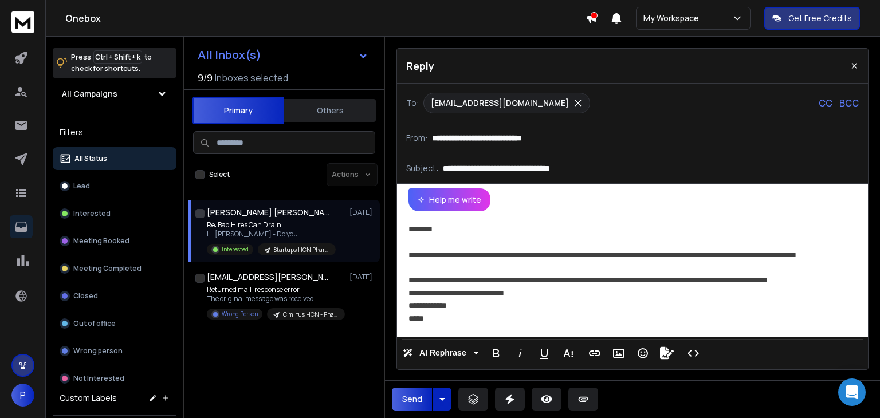
click at [497, 252] on p "**********" at bounding box center [631, 262] width 445 height 26
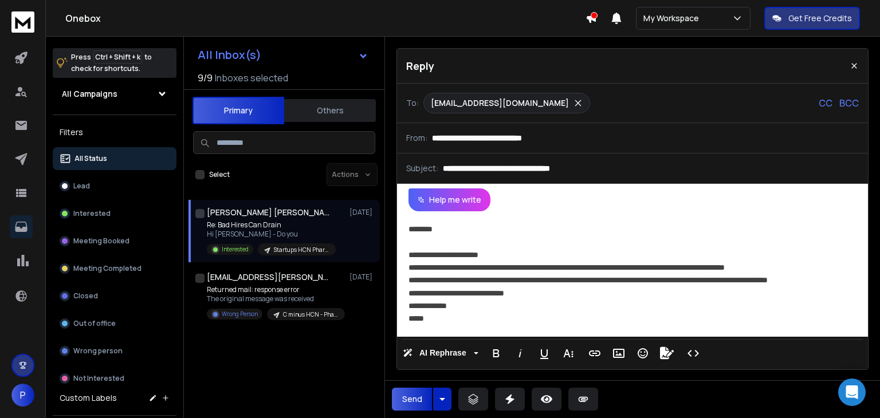
click at [572, 303] on p "**********" at bounding box center [631, 313] width 445 height 26
click at [572, 300] on p "**********" at bounding box center [631, 313] width 445 height 26
click at [565, 289] on p "**********" at bounding box center [631, 293] width 445 height 13
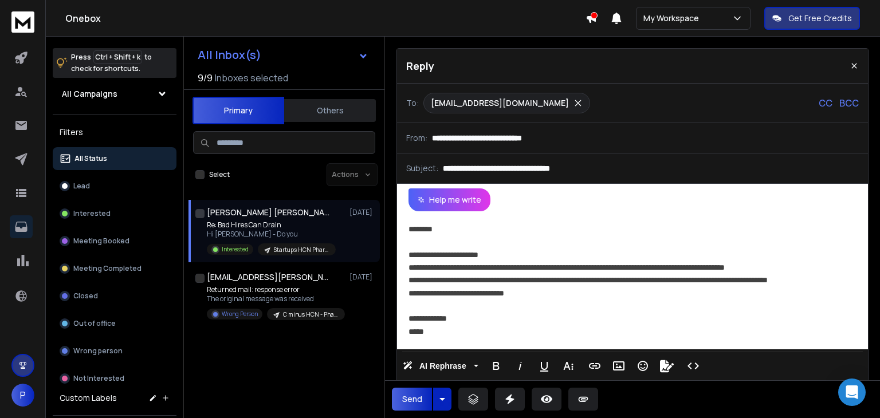
click at [506, 323] on p "**********" at bounding box center [631, 325] width 445 height 26
click at [417, 402] on button "Send" at bounding box center [412, 399] width 40 height 23
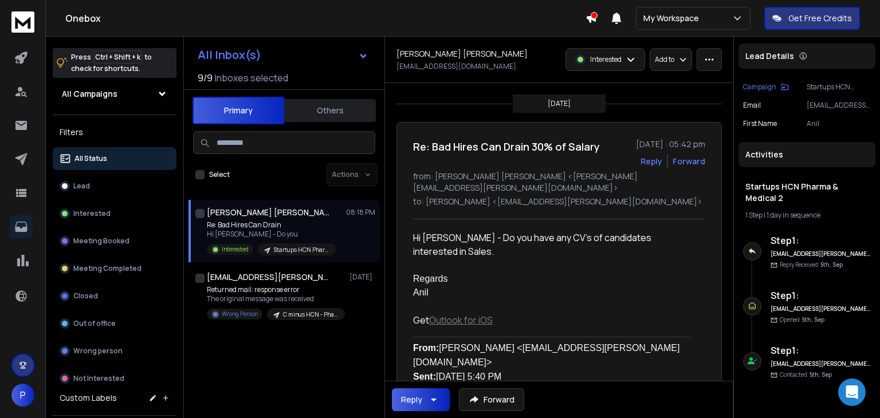
click at [458, 21] on h1 "Onebox" at bounding box center [325, 18] width 520 height 14
